Goal: Check status

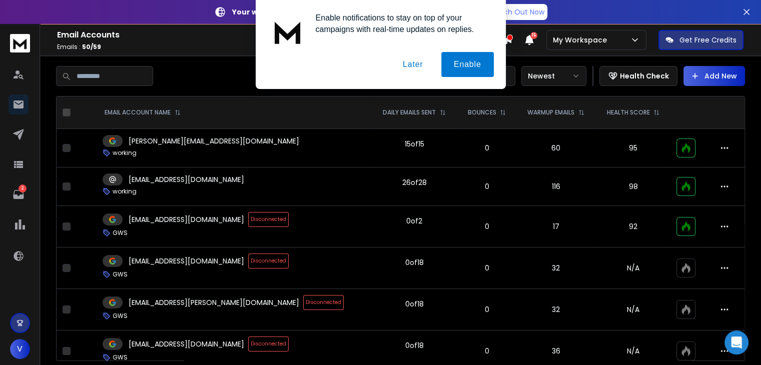
click at [414, 66] on button "Later" at bounding box center [412, 64] width 45 height 25
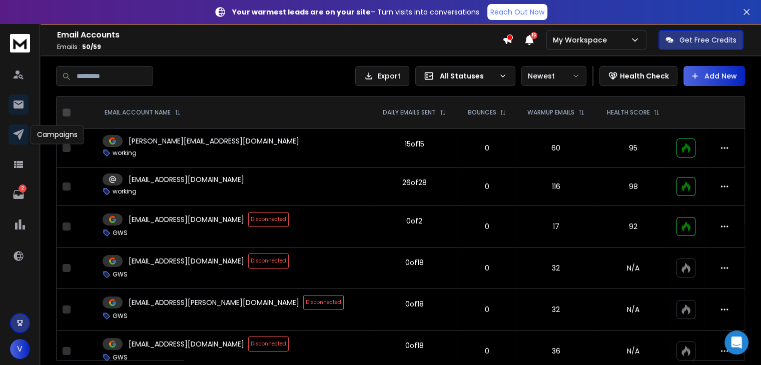
click at [21, 132] on icon at bounding box center [19, 135] width 12 height 12
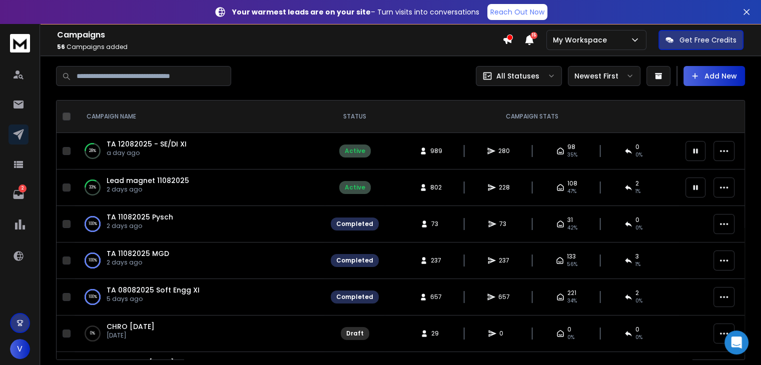
click at [140, 217] on span "TA 11082025 Pysch" at bounding box center [140, 217] width 67 height 10
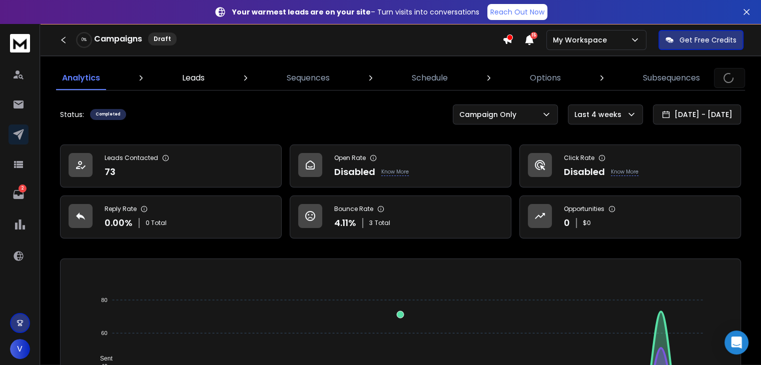
click at [196, 79] on p "Leads" at bounding box center [193, 78] width 23 height 12
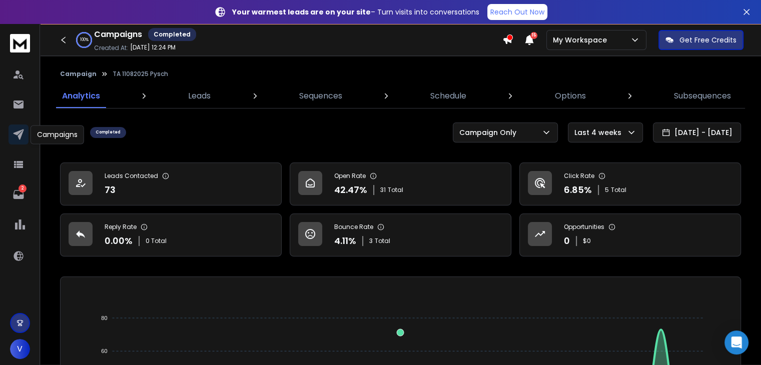
click at [22, 138] on icon at bounding box center [19, 135] width 12 height 12
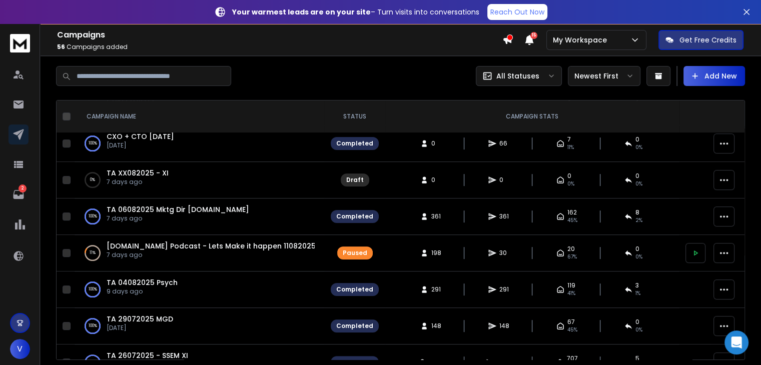
scroll to position [454, 0]
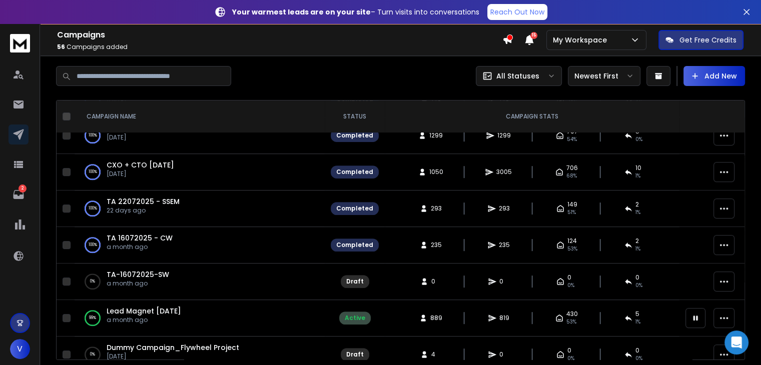
click at [745, 203] on div "CAMPAIGN NAME STATUS CAMPAIGN STATS 28 % TA 12082025 - SE/DI XI a day ago Activ…" at bounding box center [400, 230] width 689 height 260
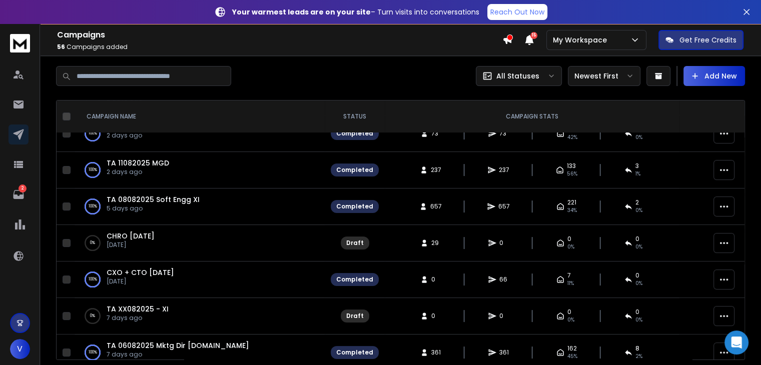
scroll to position [0, 0]
